Goal: Task Accomplishment & Management: Manage account settings

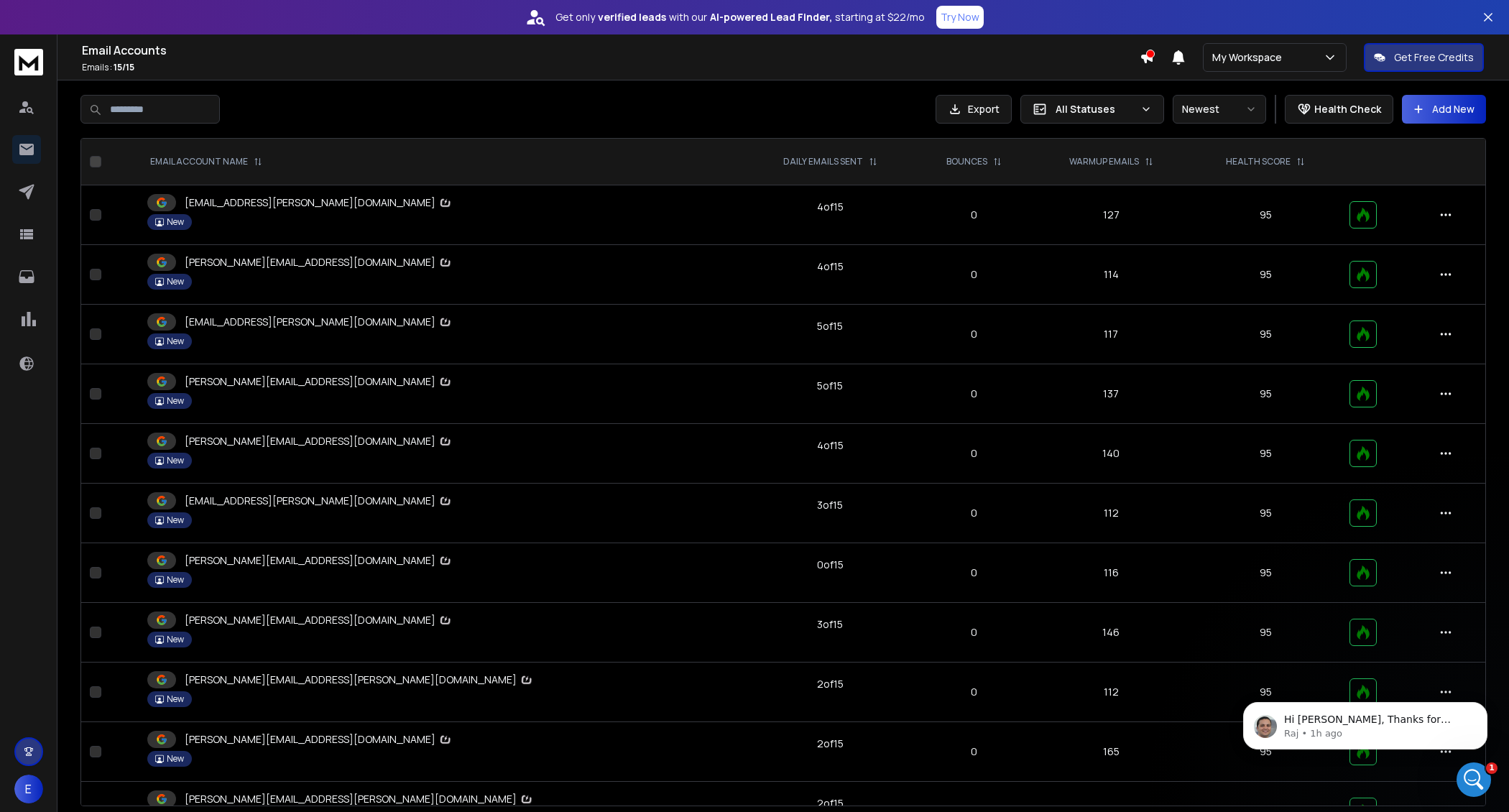
scroll to position [271, 0]
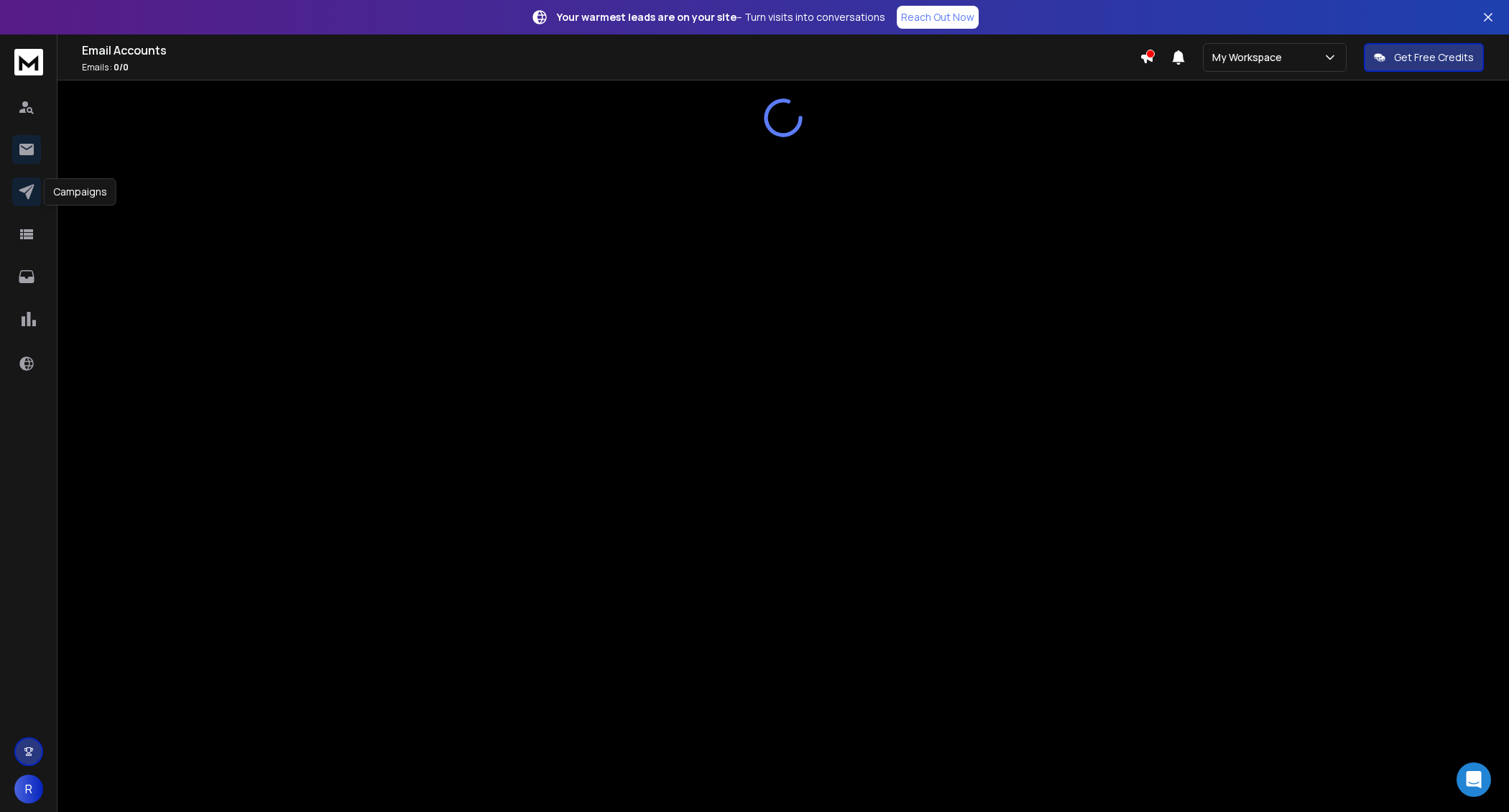
click at [35, 196] on link at bounding box center [26, 191] width 29 height 29
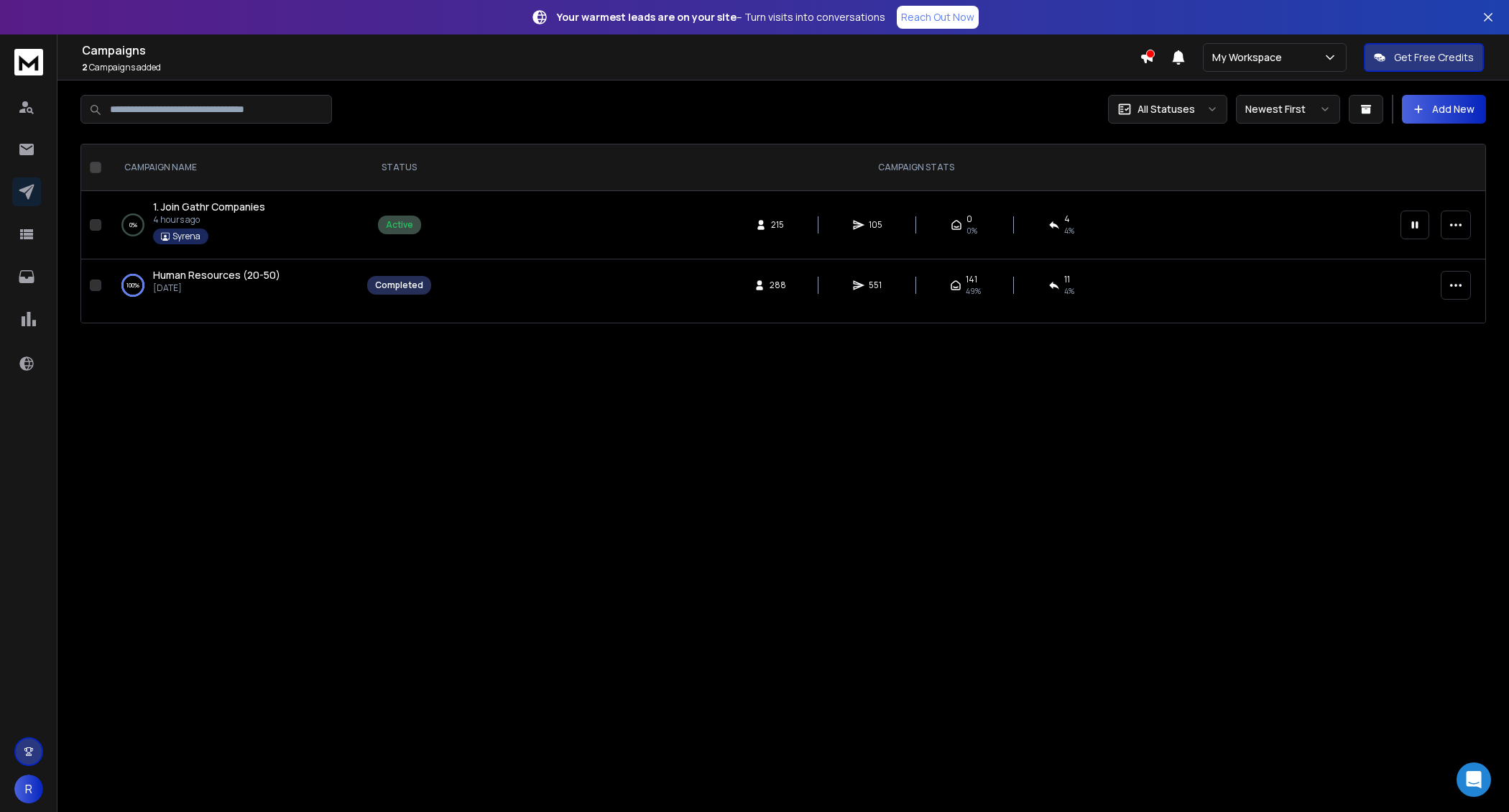
click at [273, 210] on div "0 % 1. Join Gathr Companies 4 hours ago [GEOGRAPHIC_DATA]" at bounding box center [232, 225] width 223 height 50
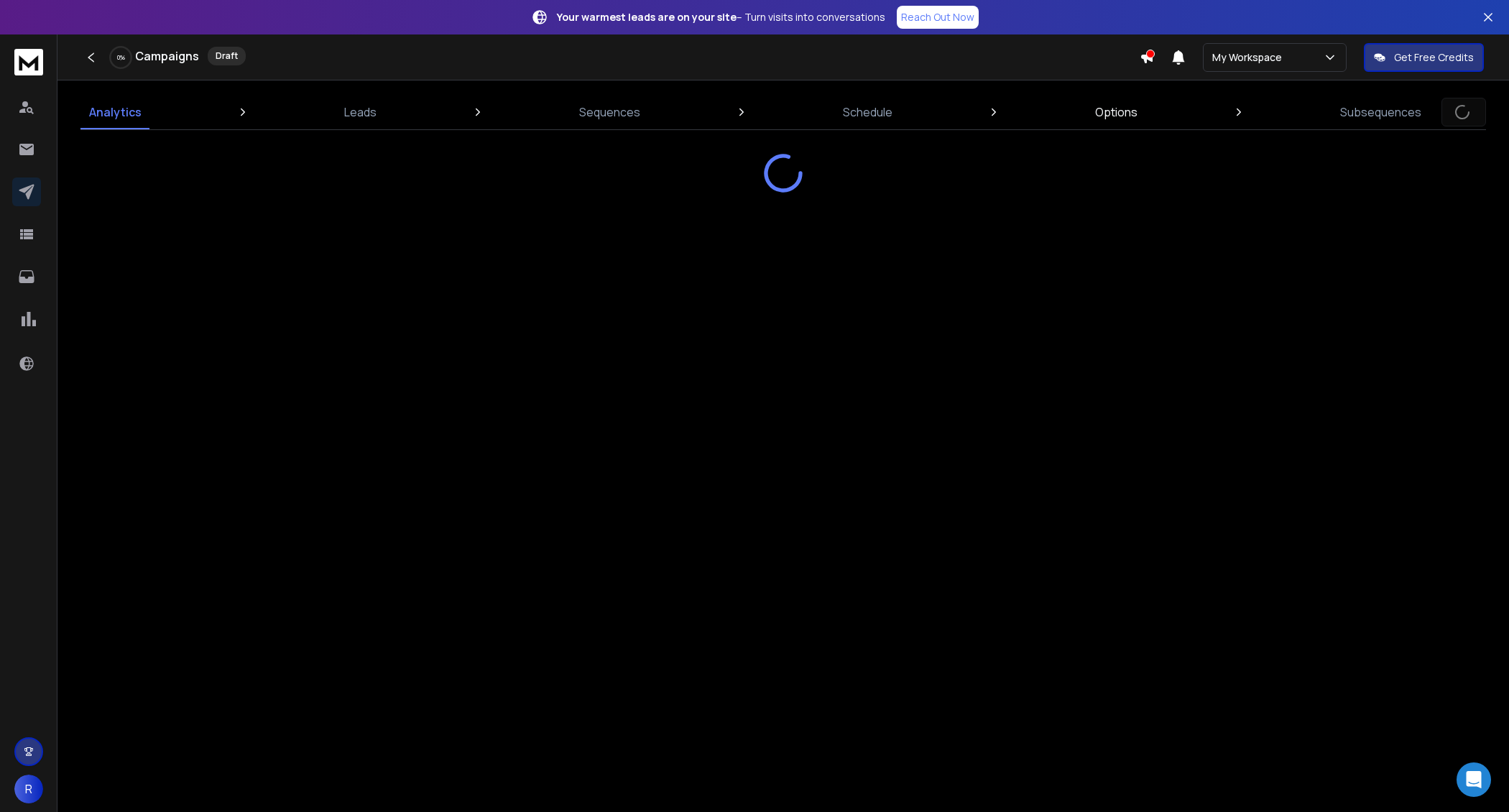
click at [1126, 120] on link "Options" at bounding box center [1116, 112] width 60 height 34
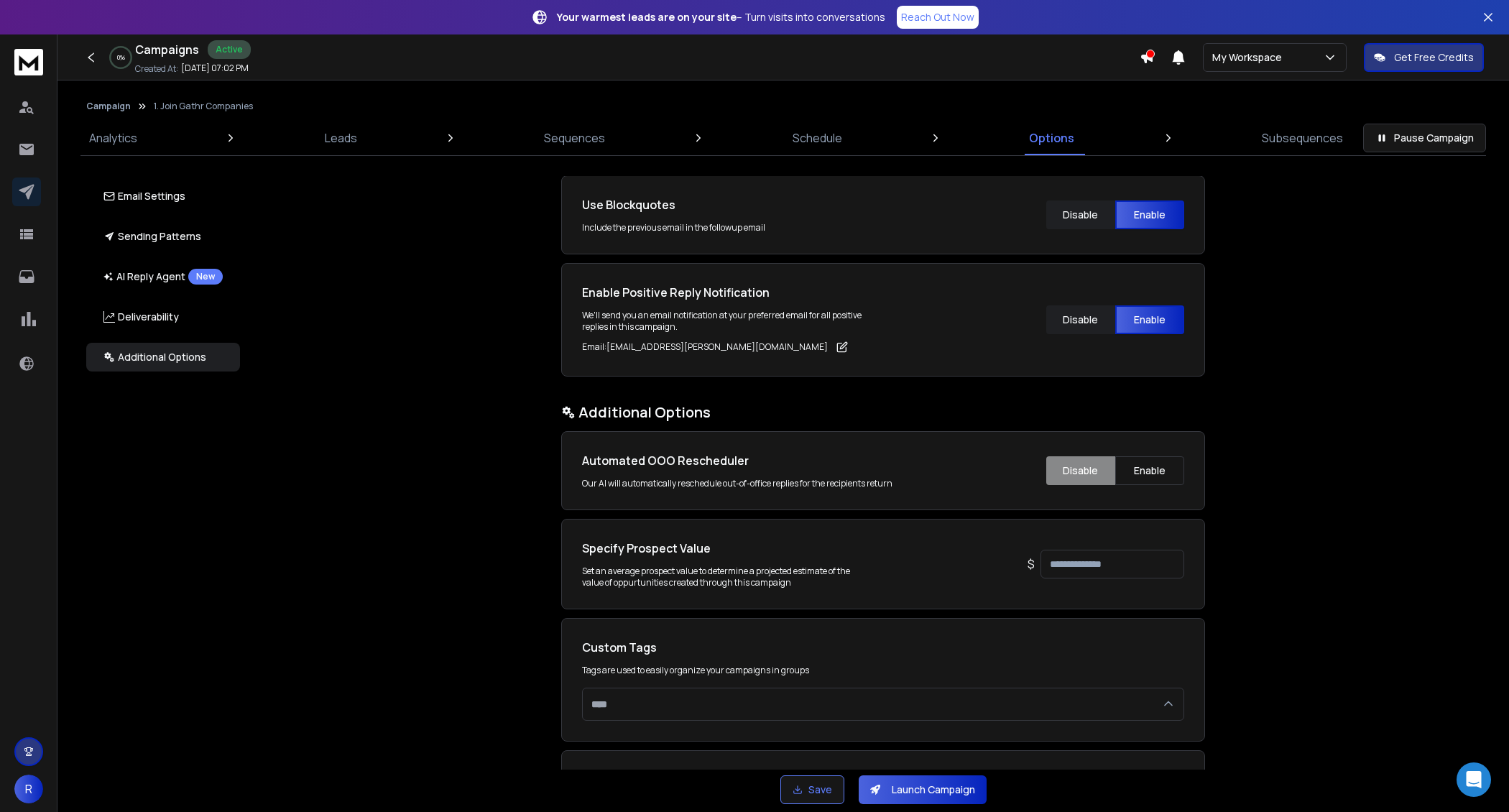
scroll to position [2611, 0]
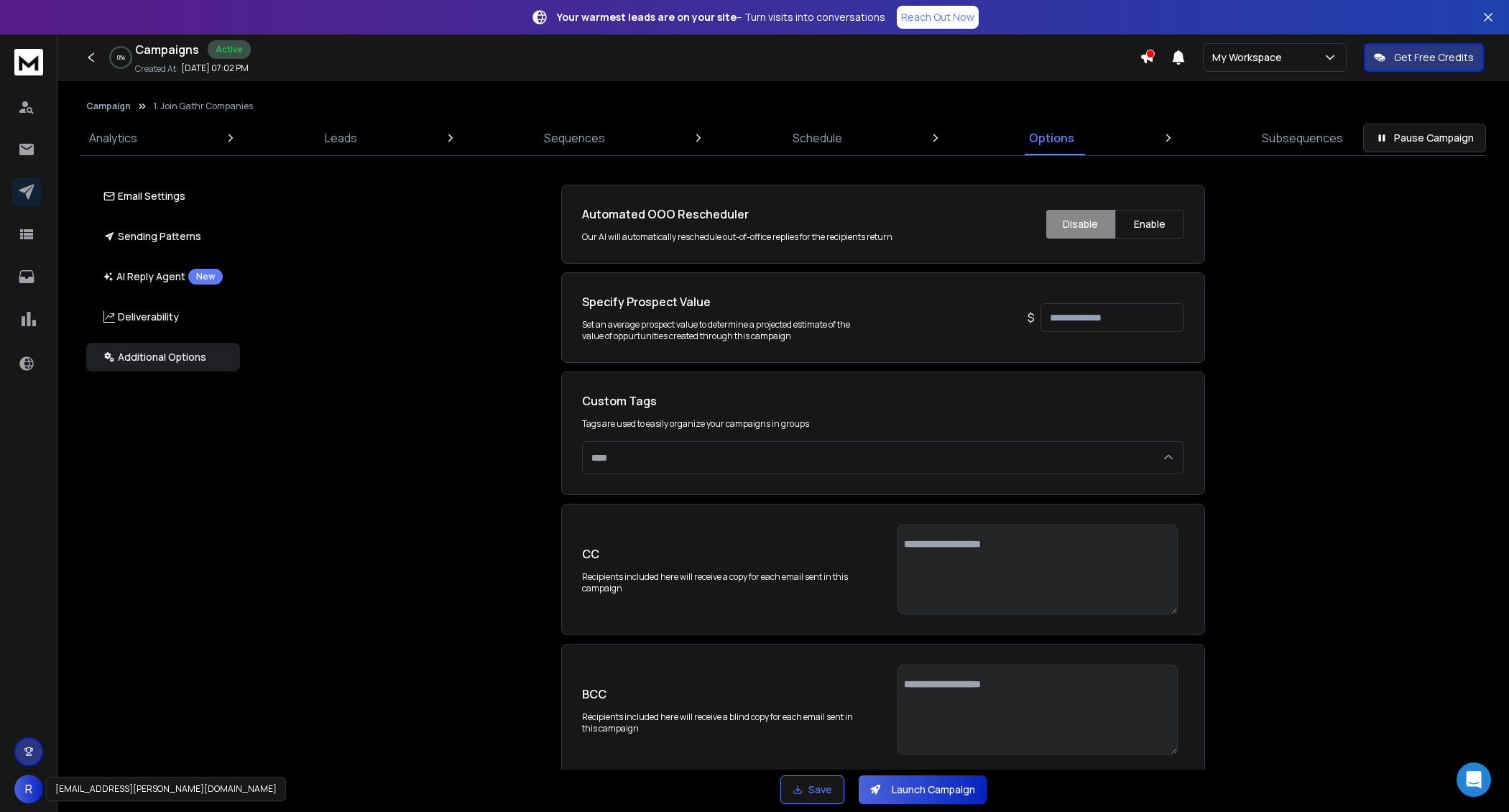
click at [27, 783] on span "R" at bounding box center [28, 789] width 29 height 29
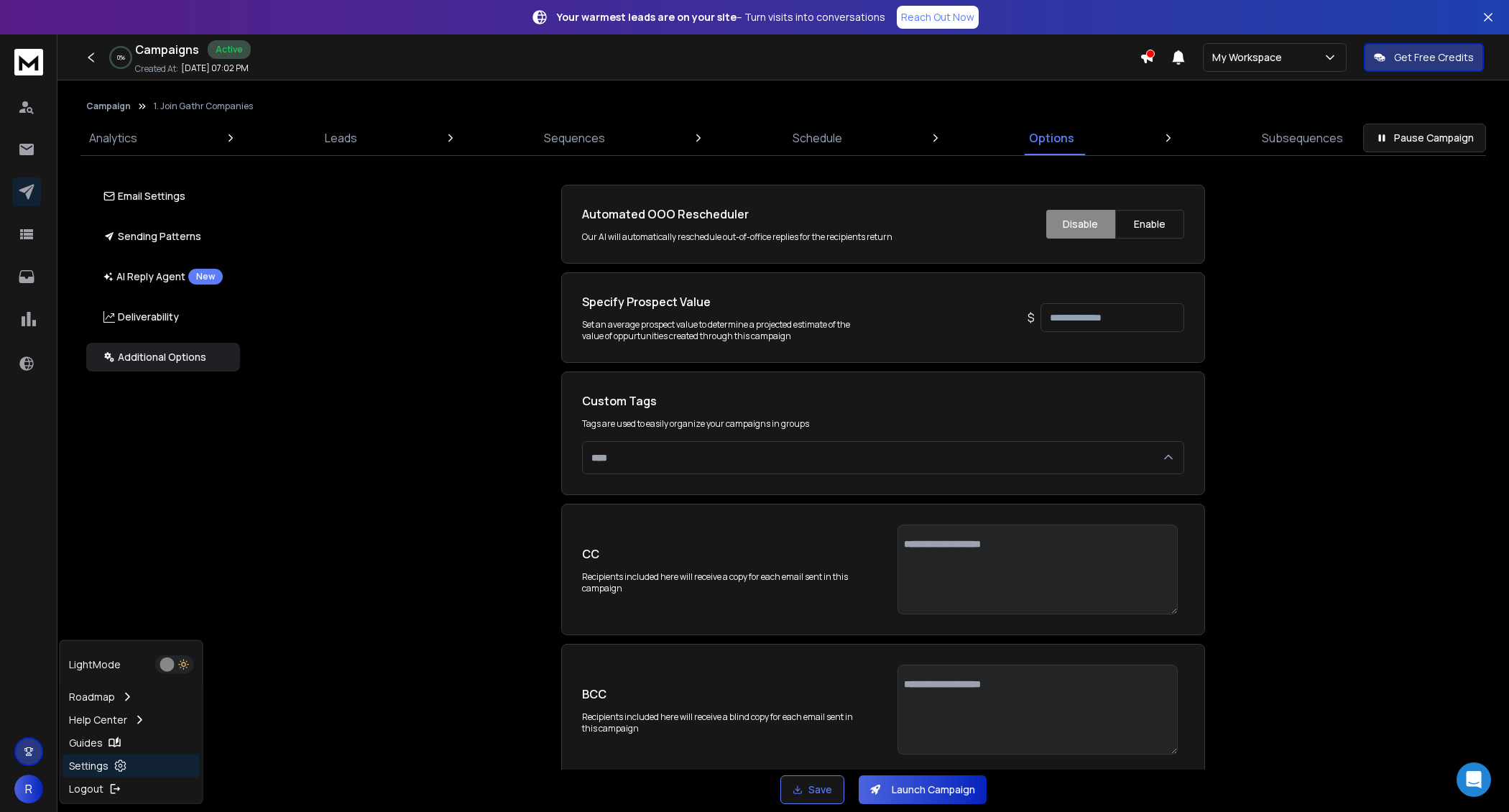
click at [83, 764] on p "Settings" at bounding box center [89, 765] width 39 height 14
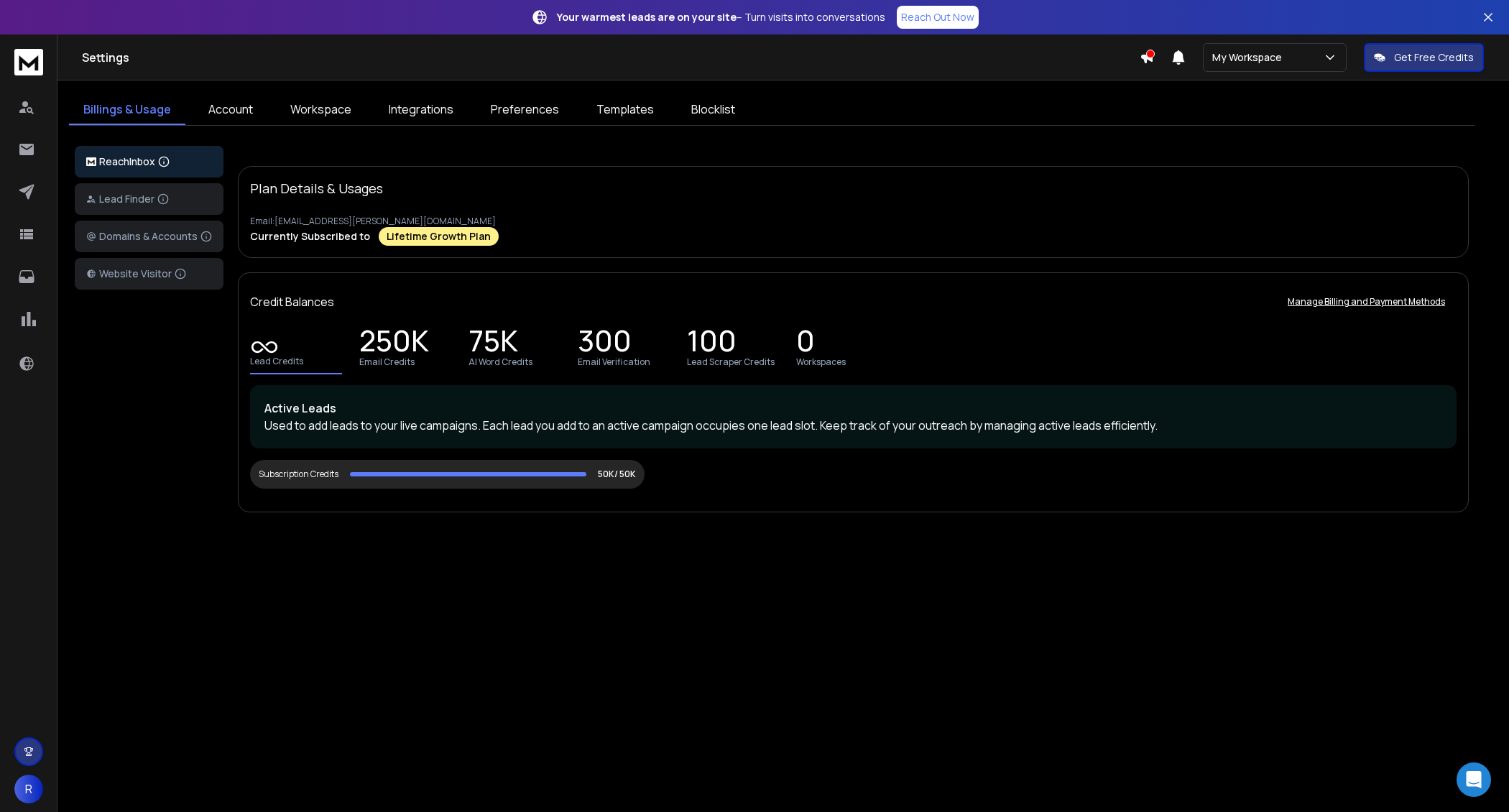
click at [321, 108] on link "Workspace" at bounding box center [321, 110] width 90 height 30
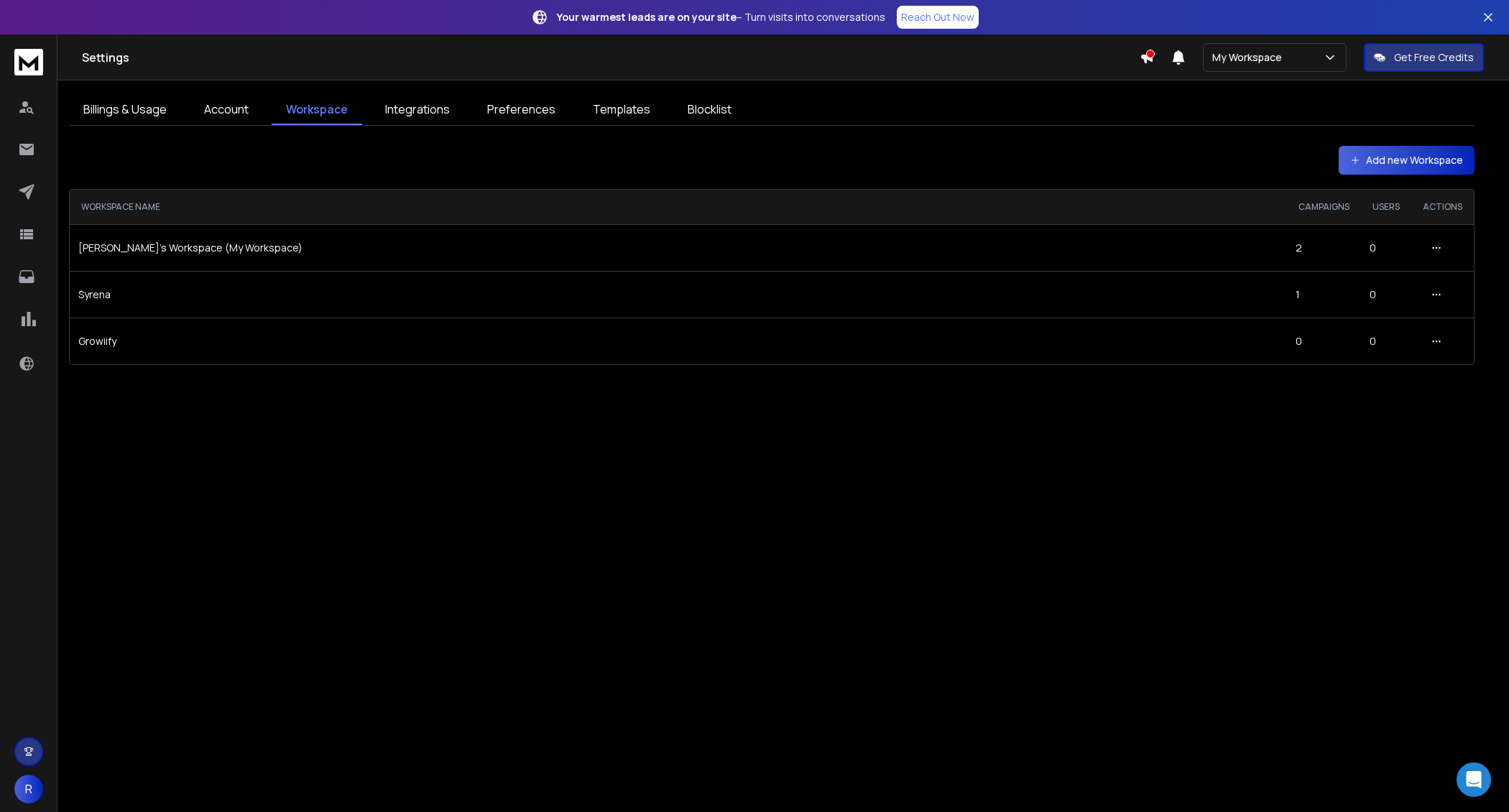
click at [414, 109] on link "Integrations" at bounding box center [418, 110] width 93 height 30
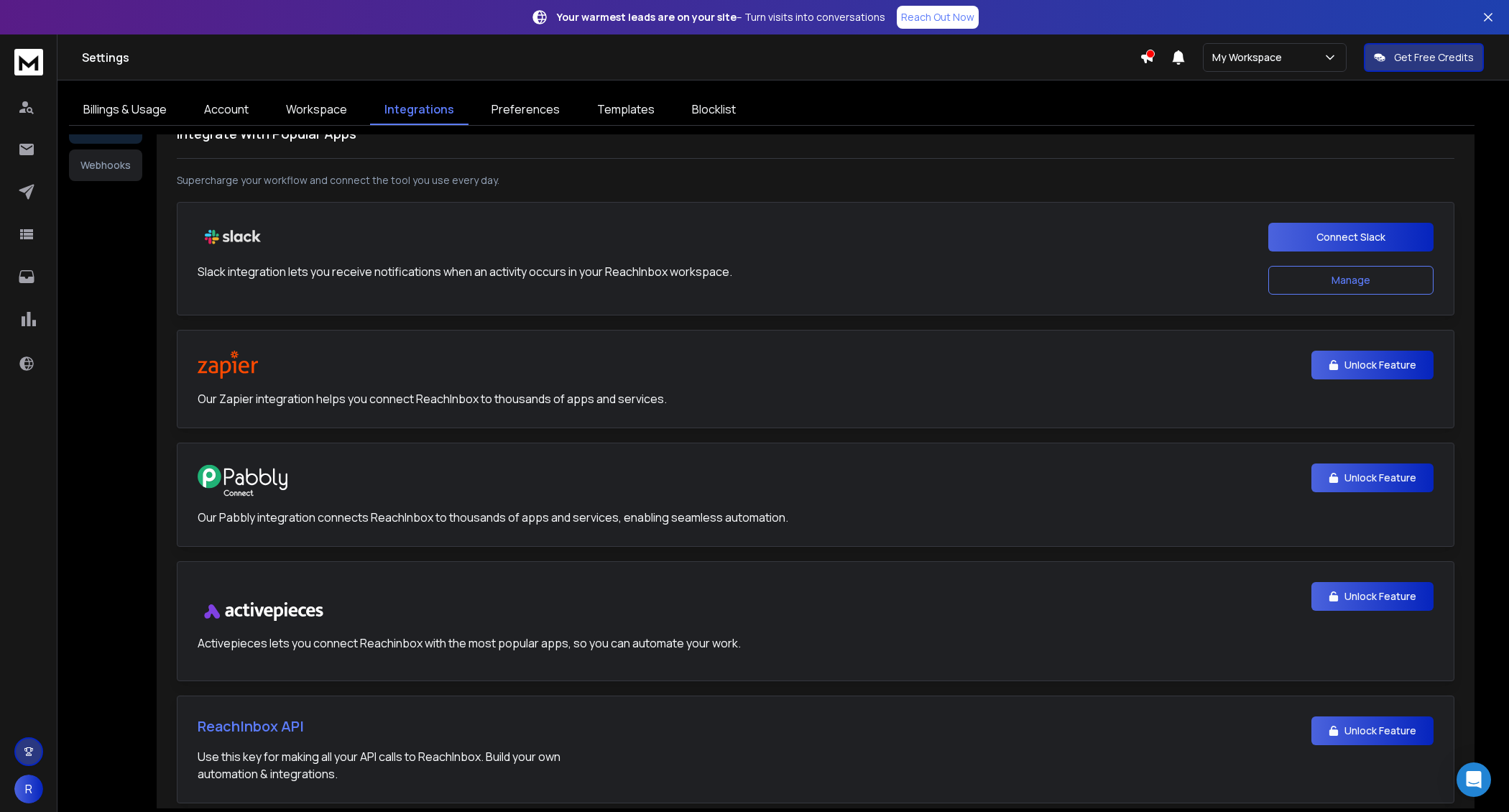
scroll to position [50, 0]
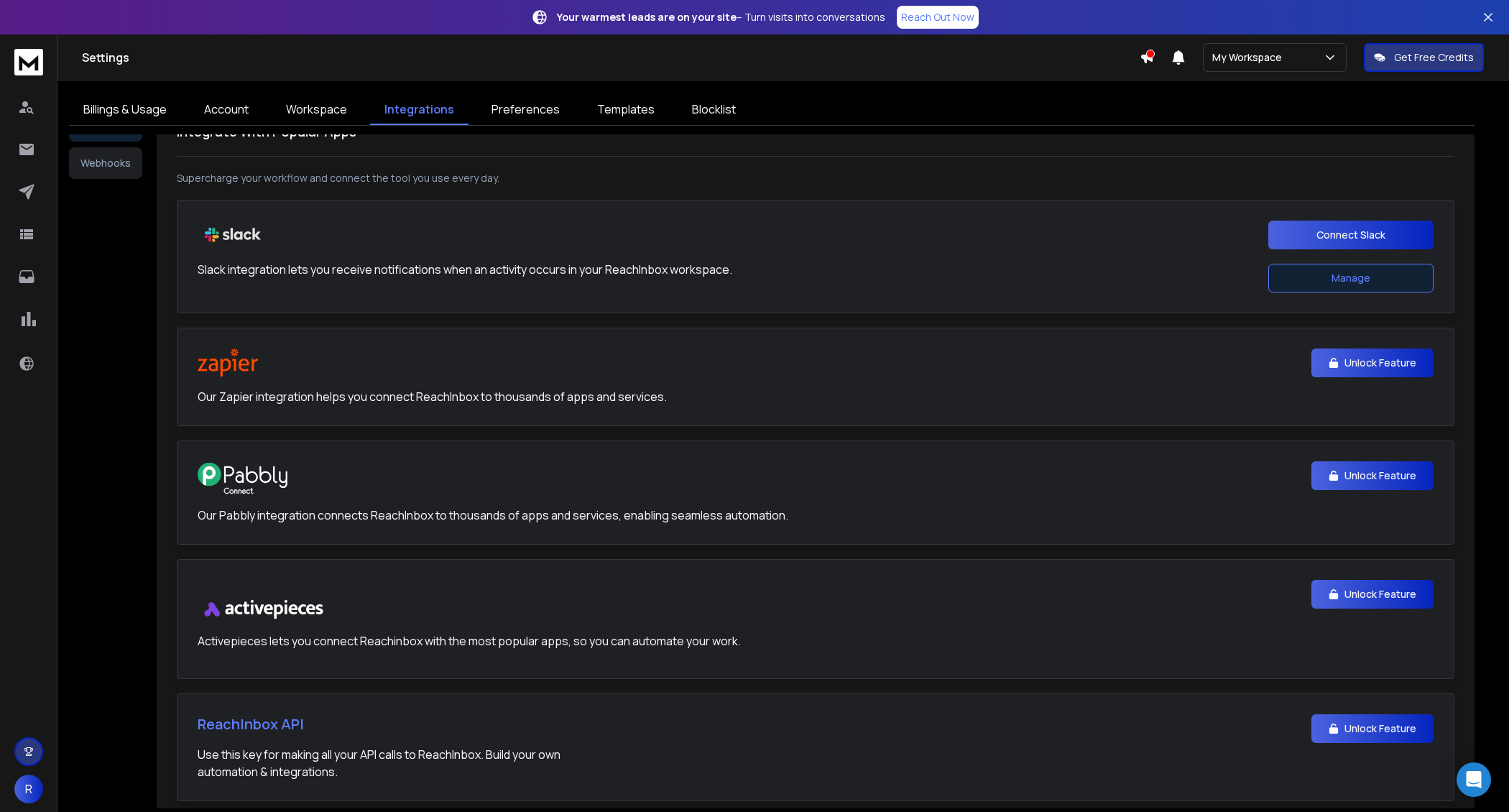
click at [1318, 284] on button "Manage" at bounding box center [1350, 278] width 165 height 29
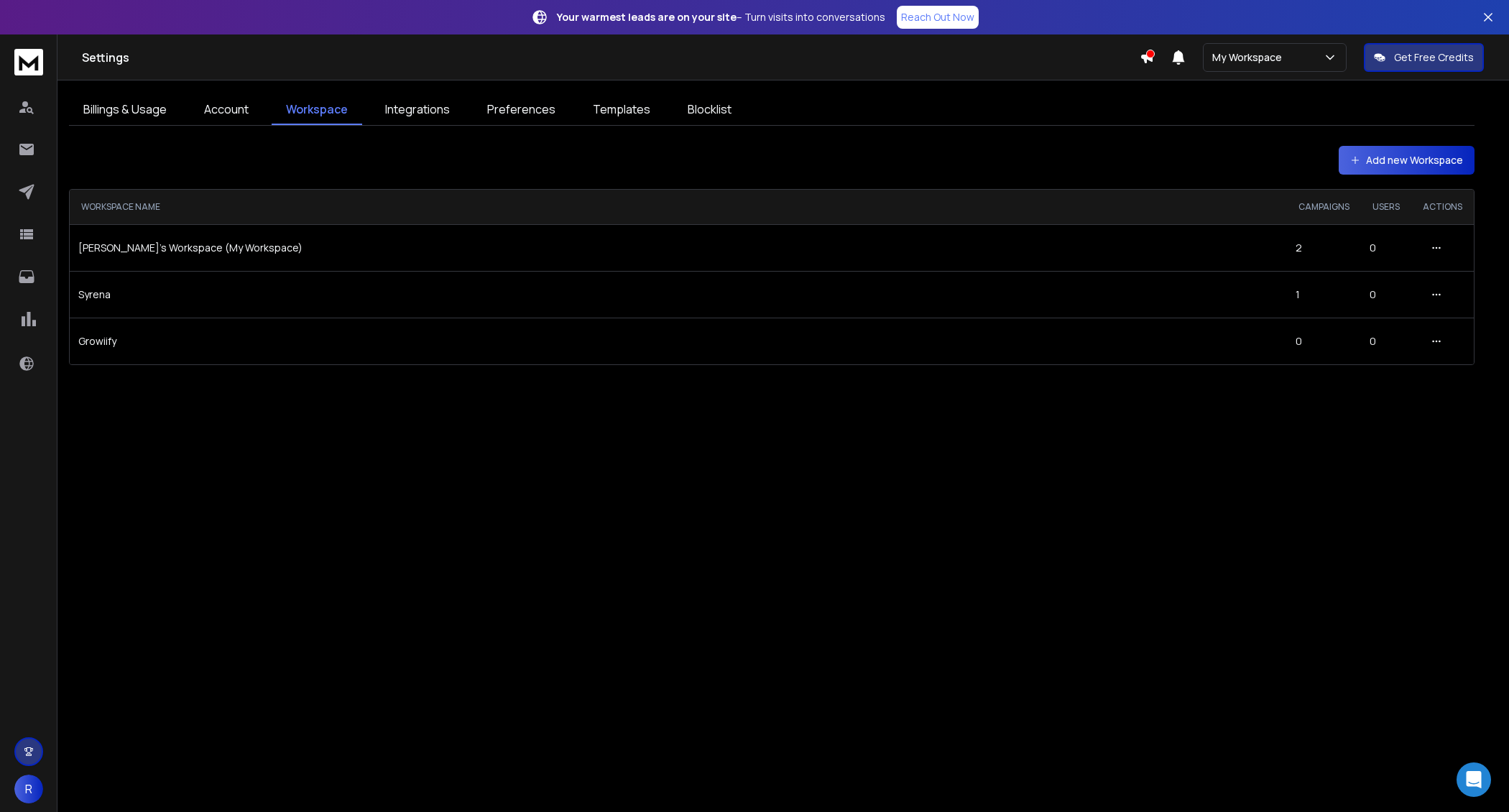
click at [440, 121] on link "Integrations" at bounding box center [418, 110] width 93 height 30
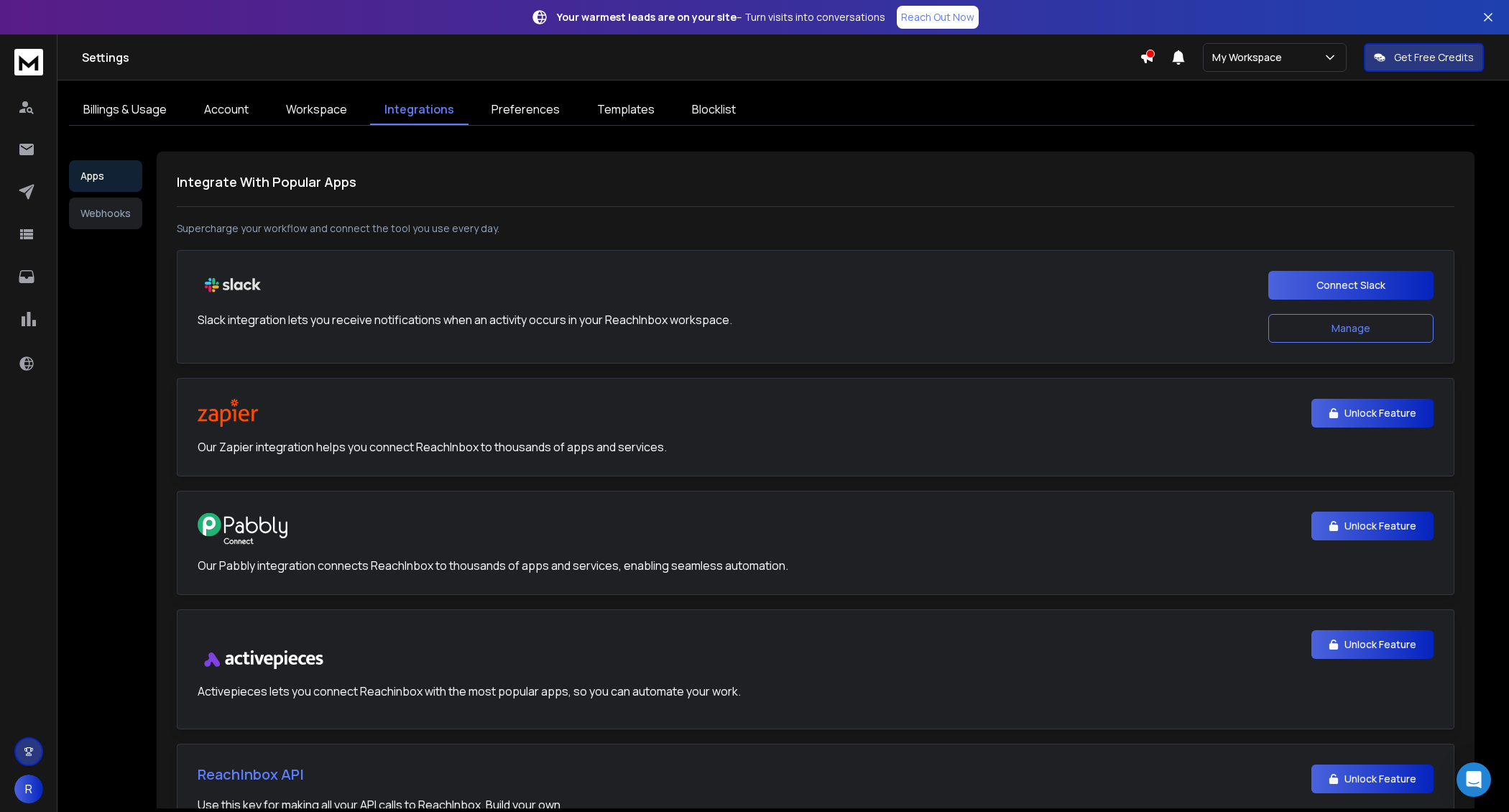
click at [343, 111] on link "Workspace" at bounding box center [316, 110] width 90 height 30
